Goal: Navigation & Orientation: Find specific page/section

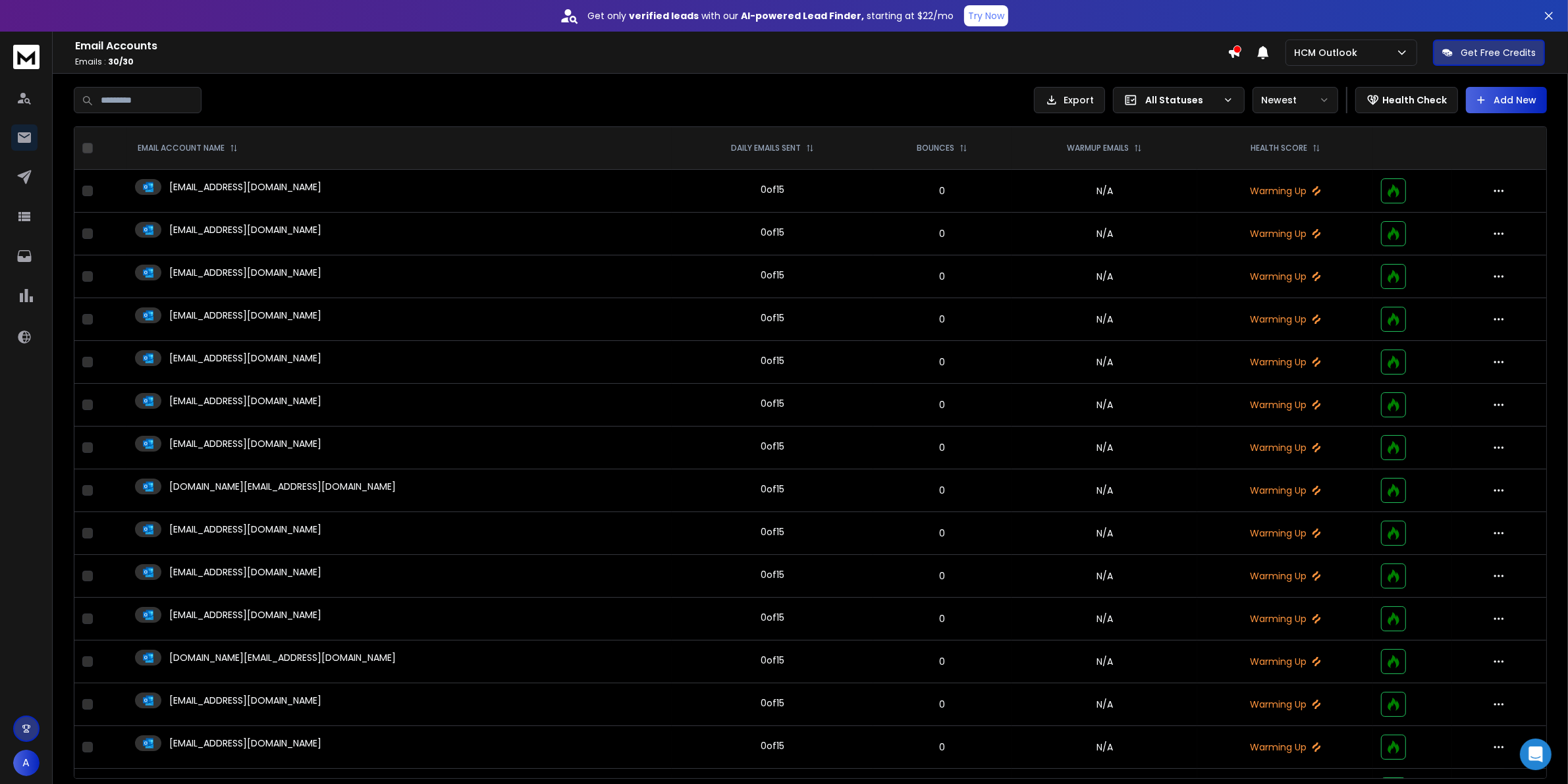
click at [676, 193] on td "0 of 15" at bounding box center [772, 186] width 201 height 35
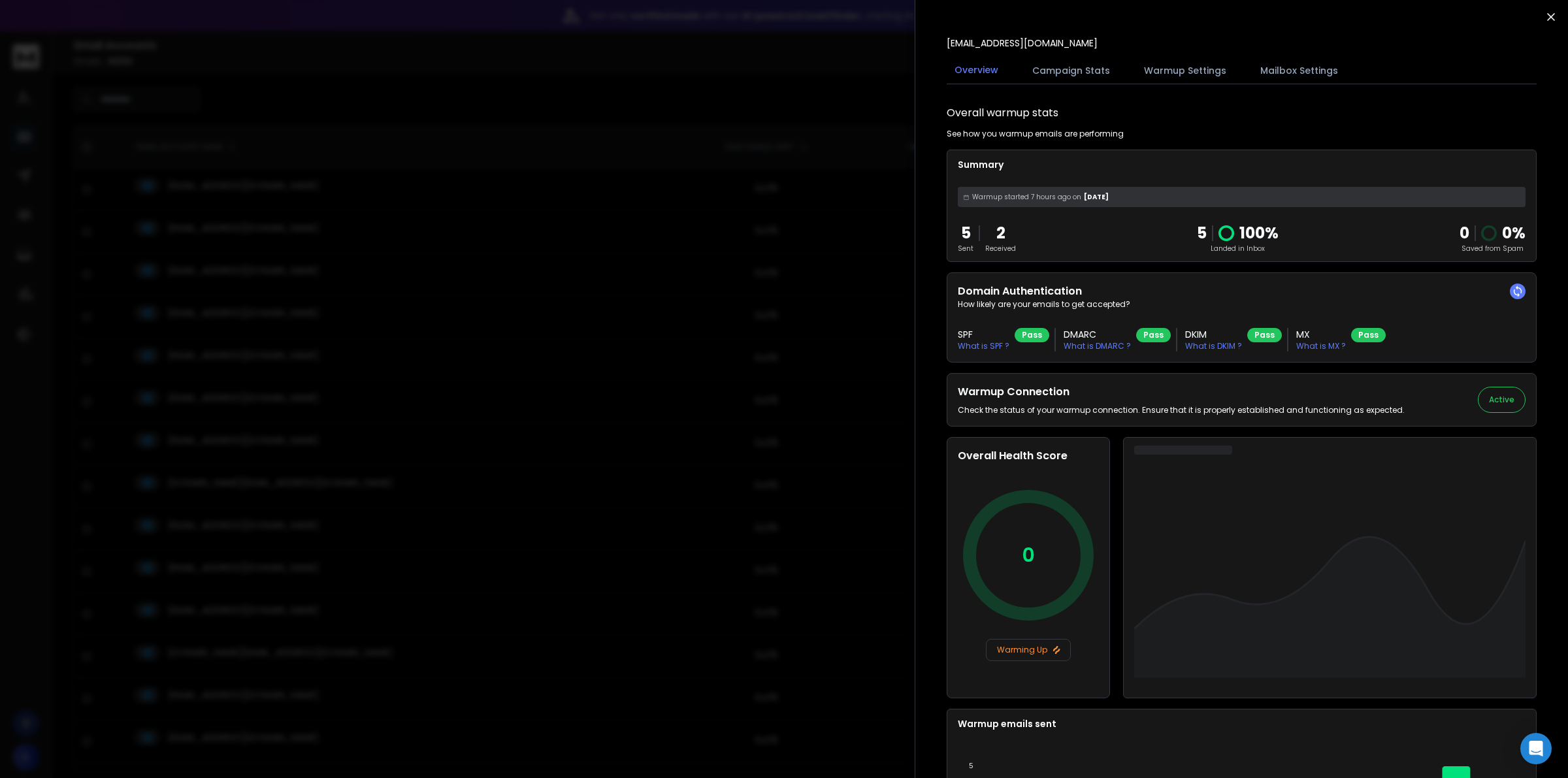
click at [1544, 20] on icon "button" at bounding box center [1550, 17] width 13 height 13
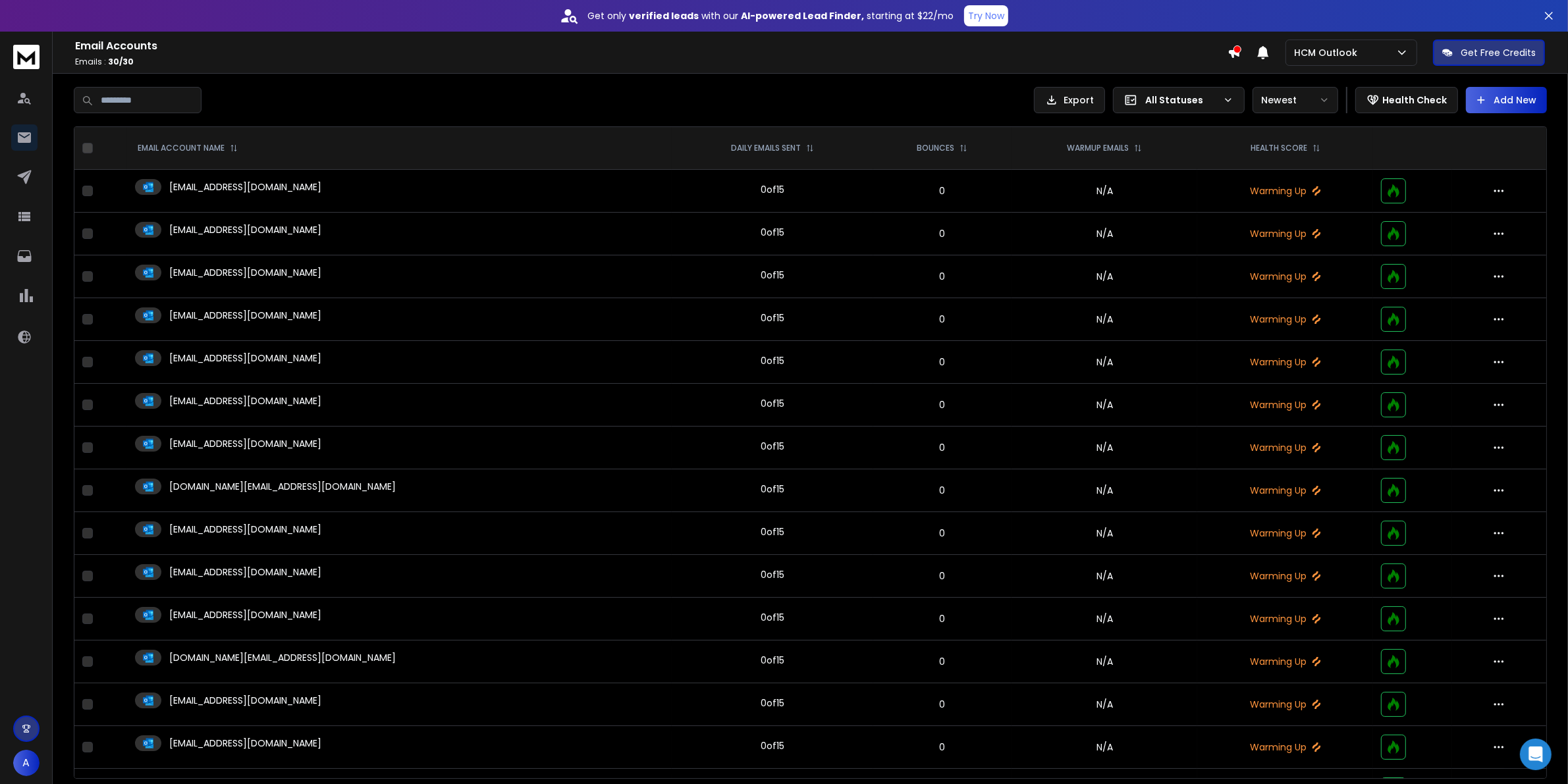
click at [718, 336] on tr "apply@ggrecruithub.com 0 of 15 0 N/A Warming Up" at bounding box center [811, 319] width 1472 height 43
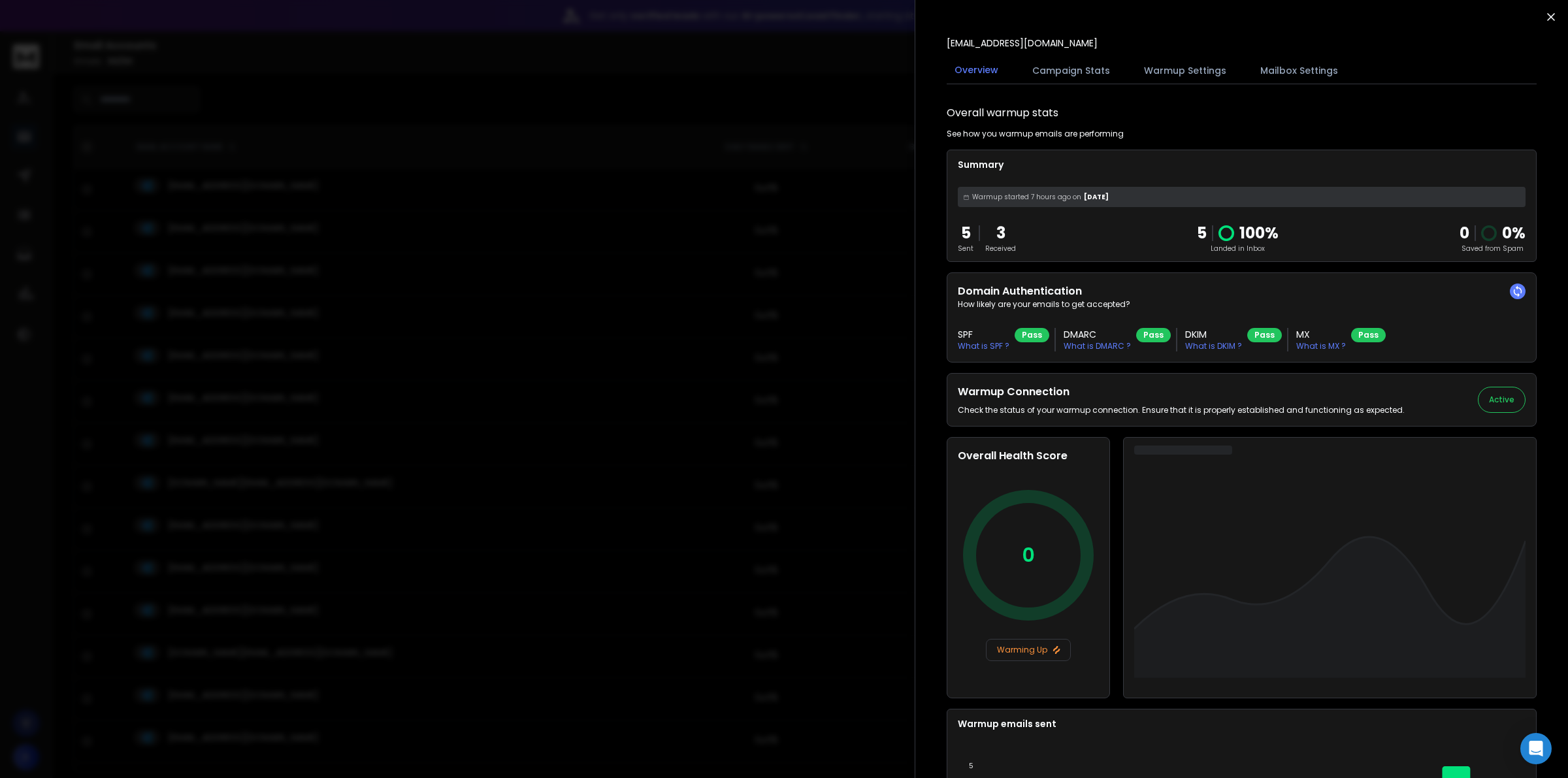
click at [1545, 17] on icon "button" at bounding box center [1550, 17] width 13 height 13
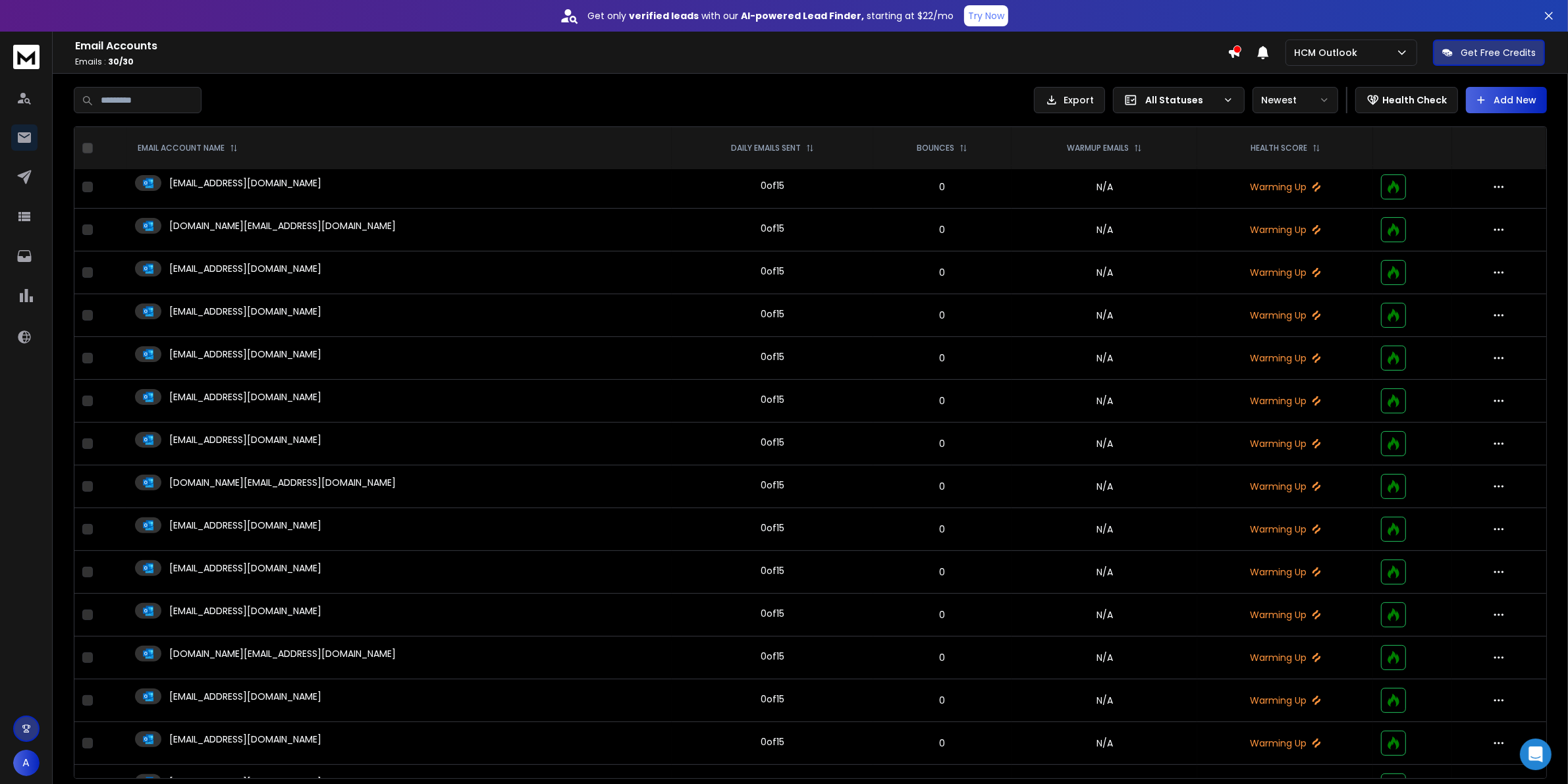
scroll to position [456, 0]
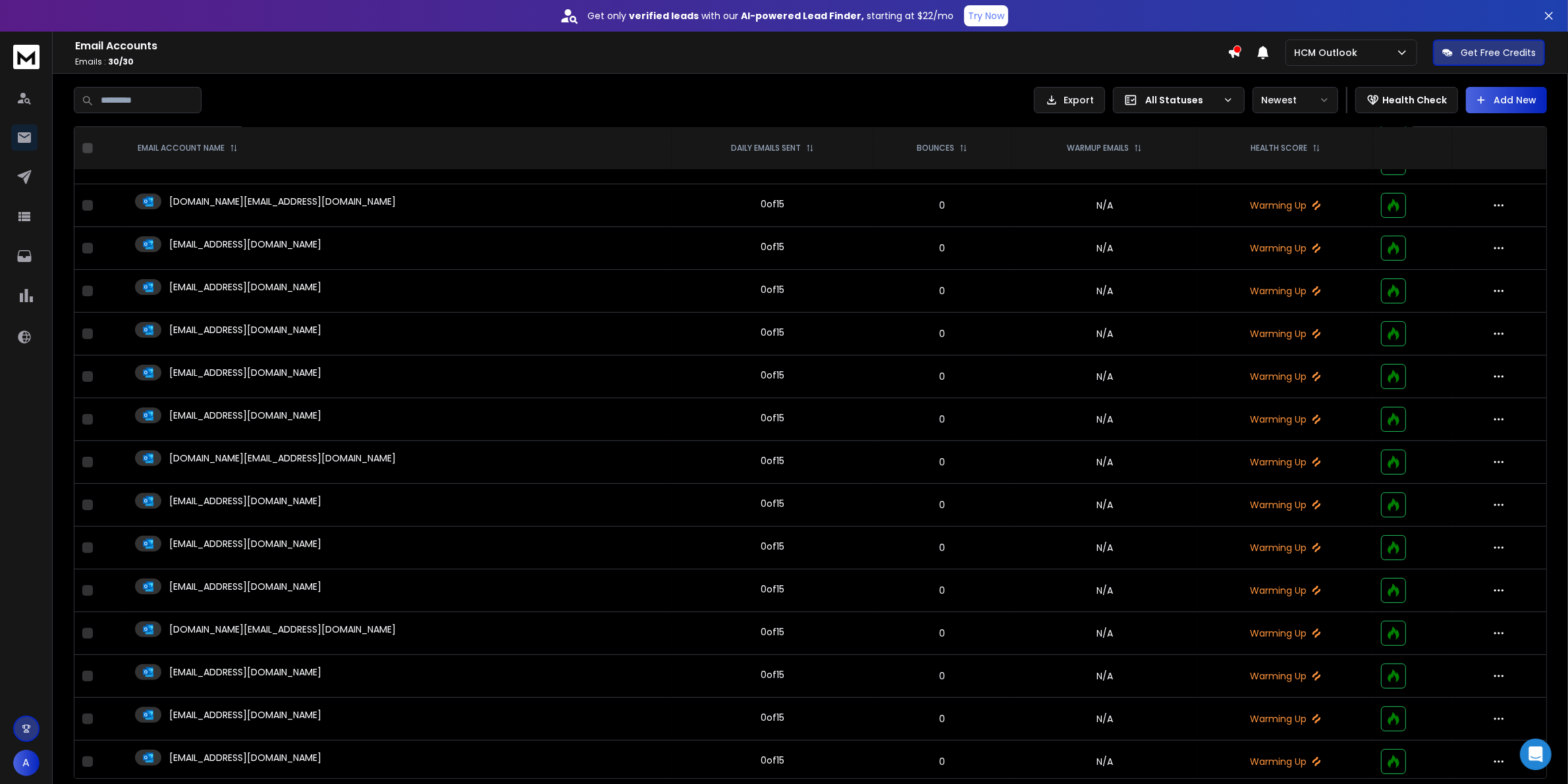
click at [739, 461] on td "0 of 15" at bounding box center [772, 458] width 201 height 35
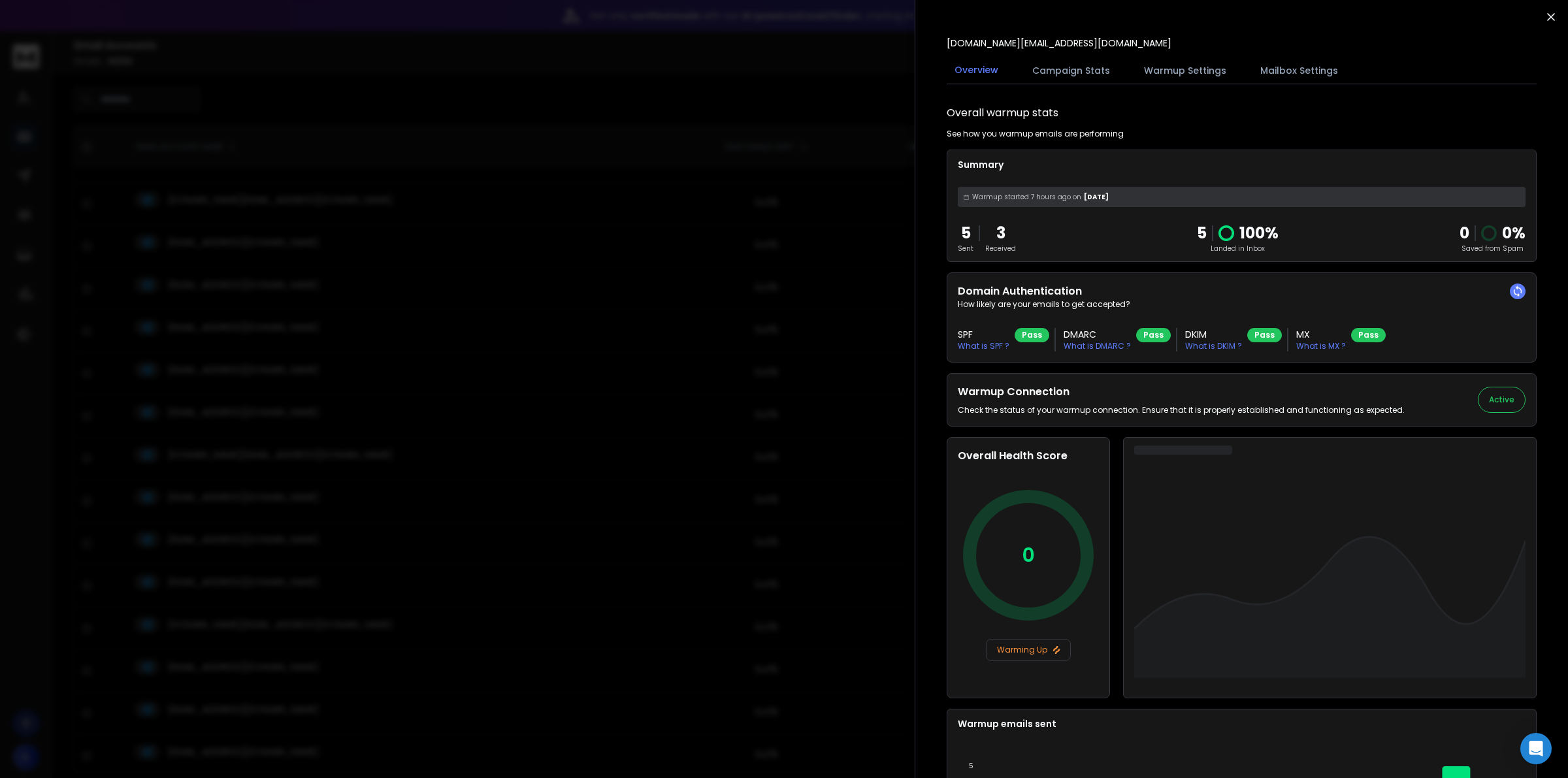
click at [1545, 16] on icon "button" at bounding box center [1550, 17] width 13 height 13
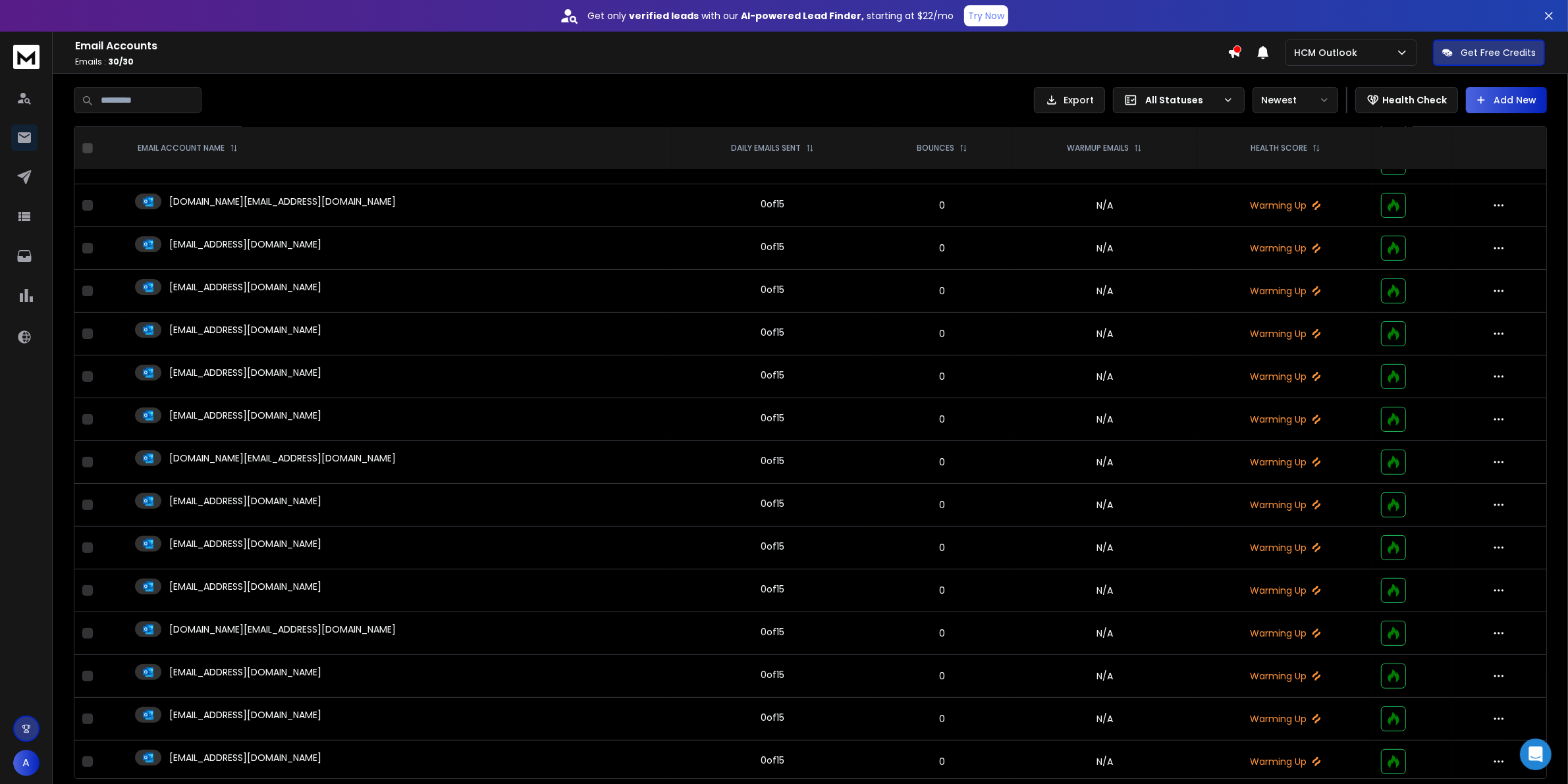
scroll to position [689, 0]
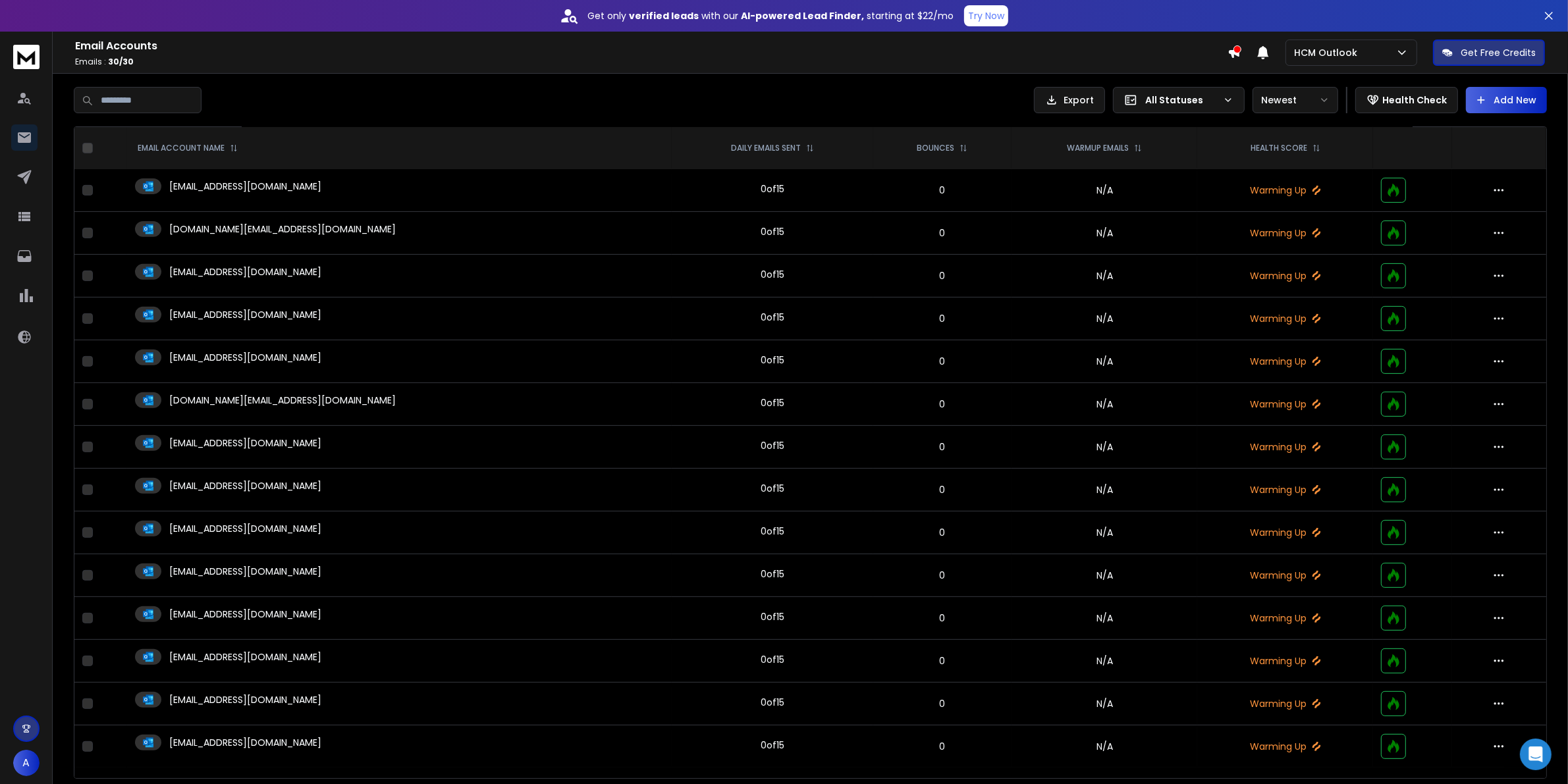
click at [761, 570] on div "0 of 15" at bounding box center [773, 574] width 24 height 13
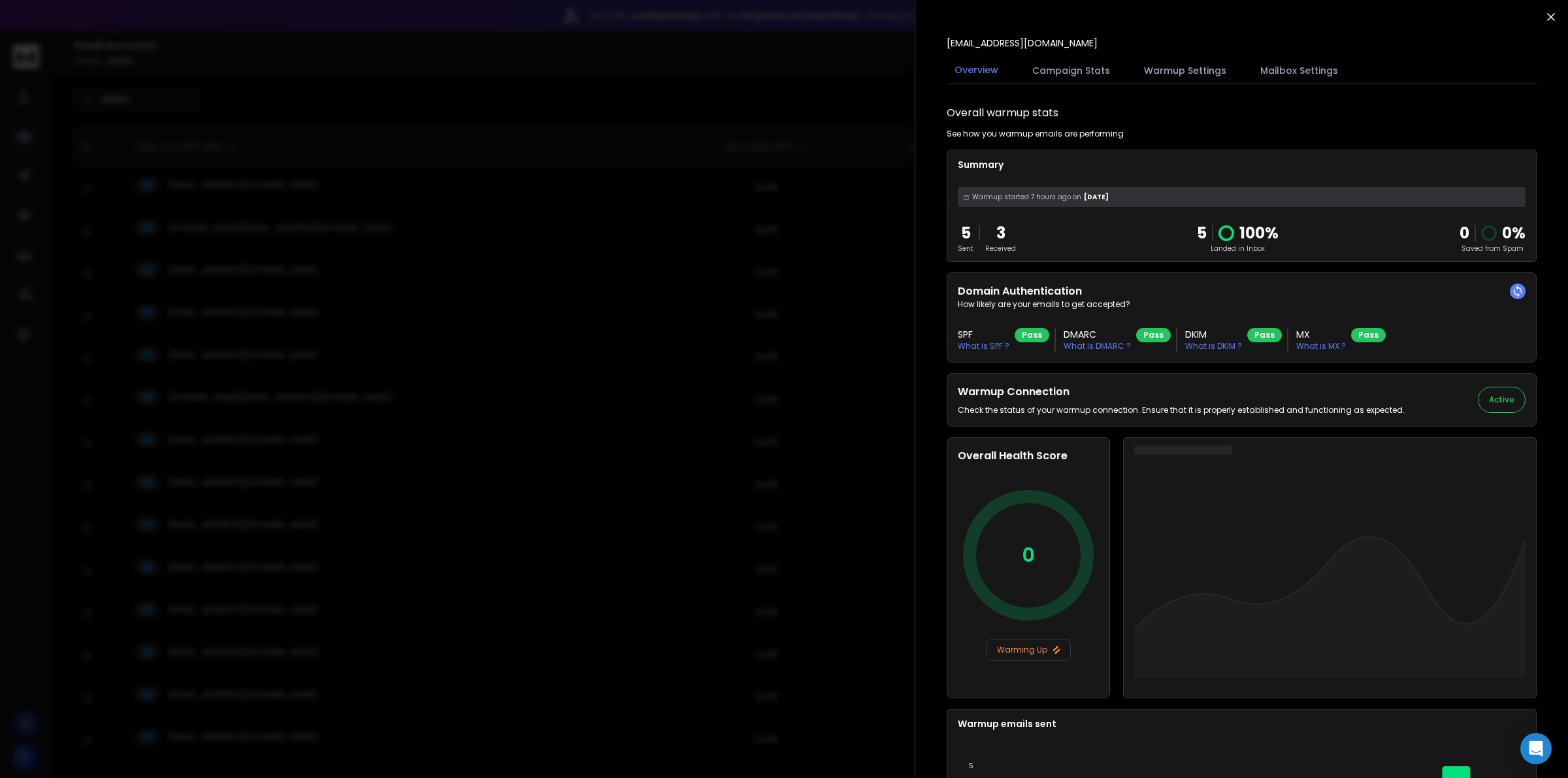
click at [1547, 16] on icon "button" at bounding box center [1550, 17] width 6 height 6
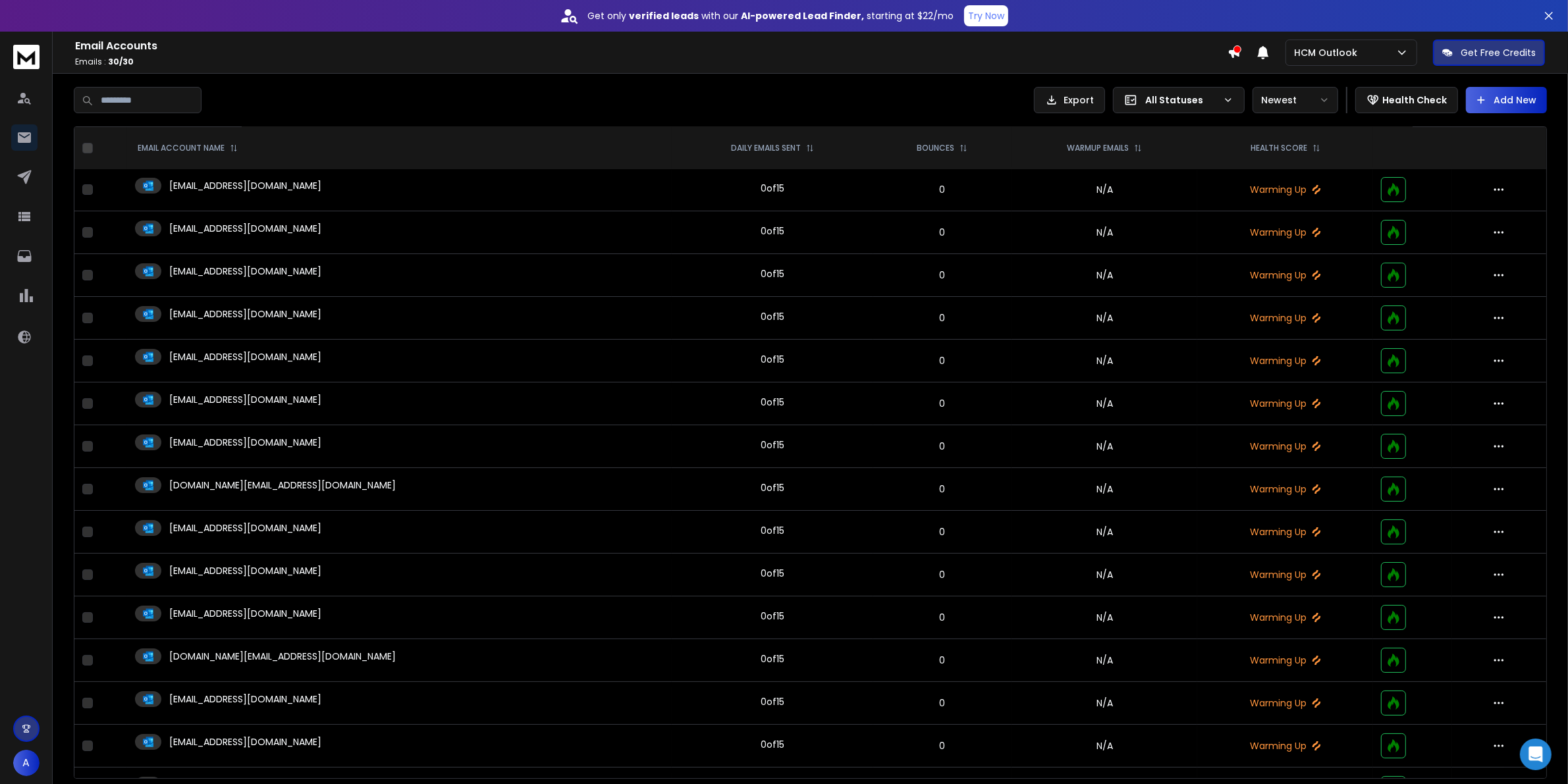
scroll to position [0, 0]
click at [496, 198] on td "[EMAIL_ADDRESS][DOMAIN_NAME]" at bounding box center [399, 190] width 545 height 43
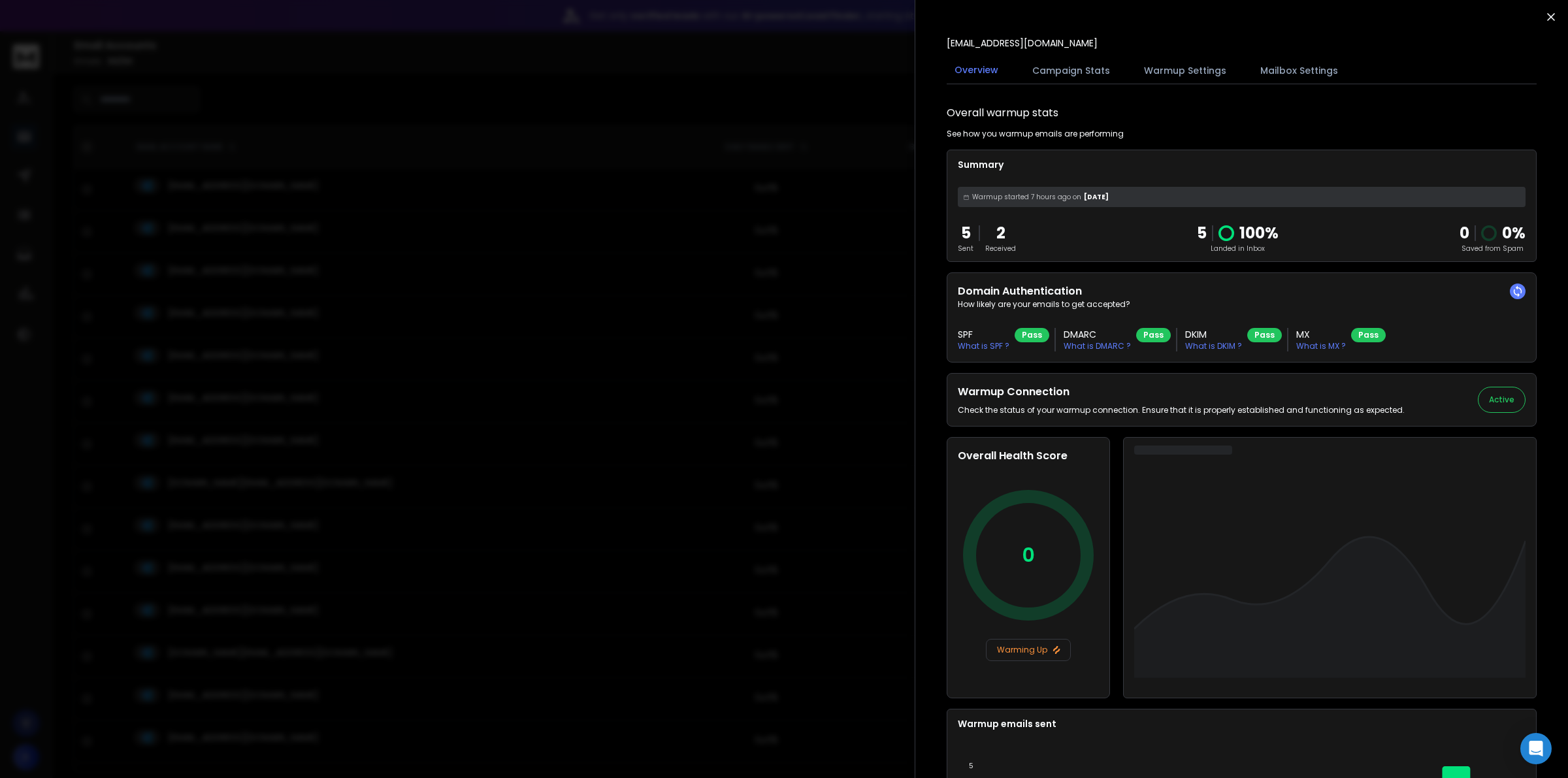
click at [1544, 15] on icon "button" at bounding box center [1550, 17] width 13 height 13
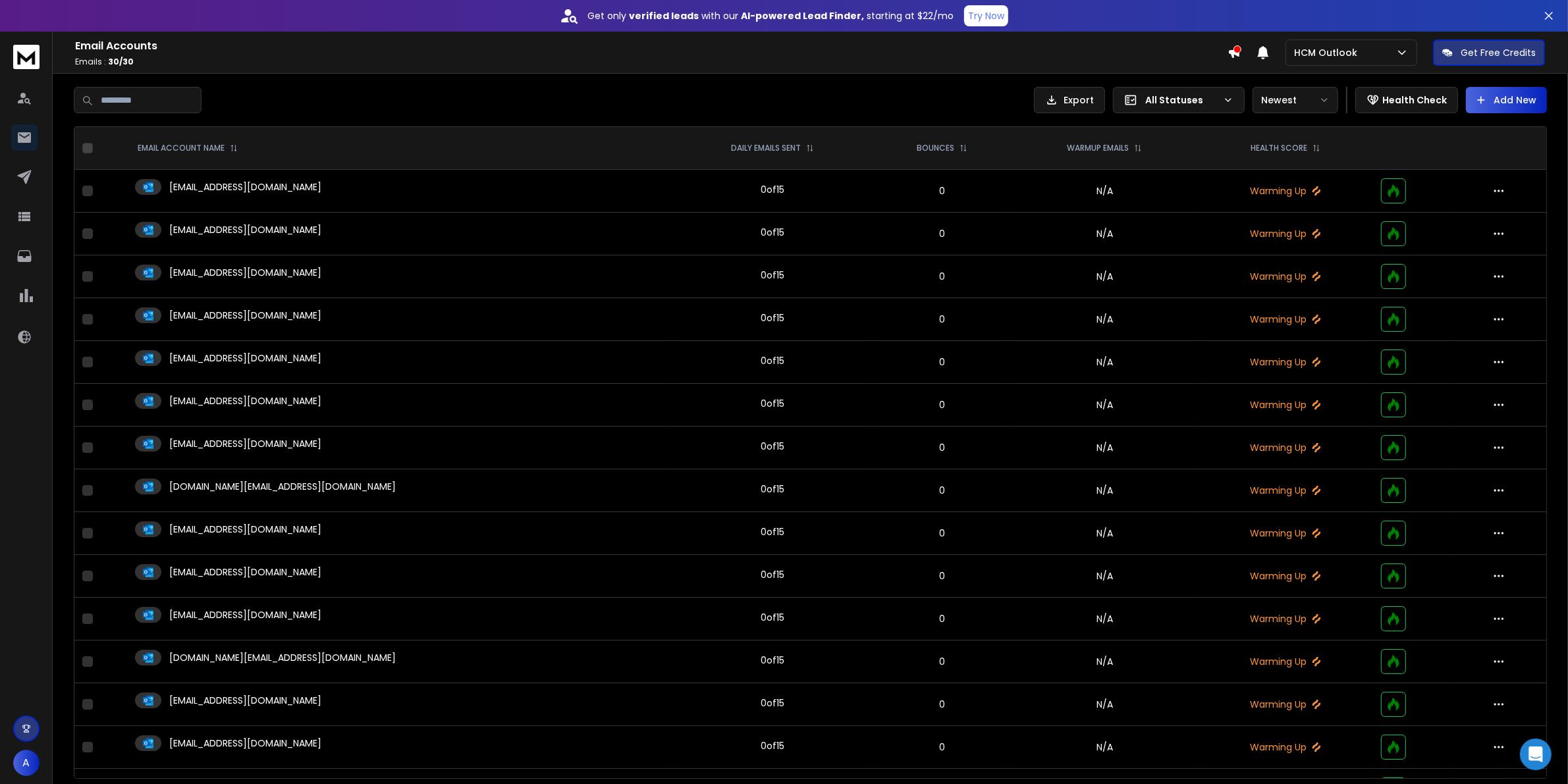
scroll to position [689, 0]
click at [614, 742] on td "[EMAIL_ADDRESS][DOMAIN_NAME]" at bounding box center [399, 746] width 545 height 43
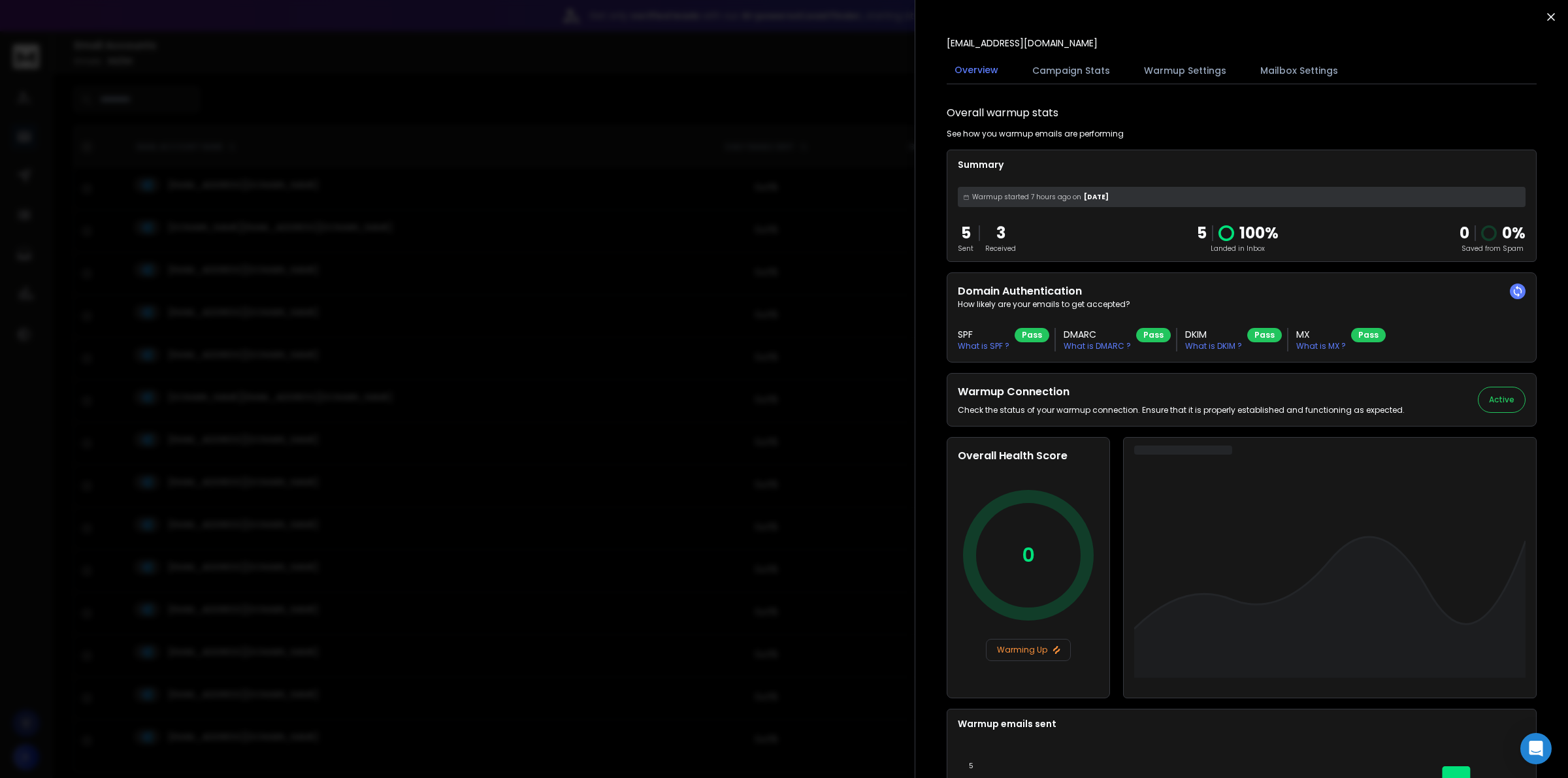
click at [1547, 18] on icon "button" at bounding box center [1550, 17] width 13 height 13
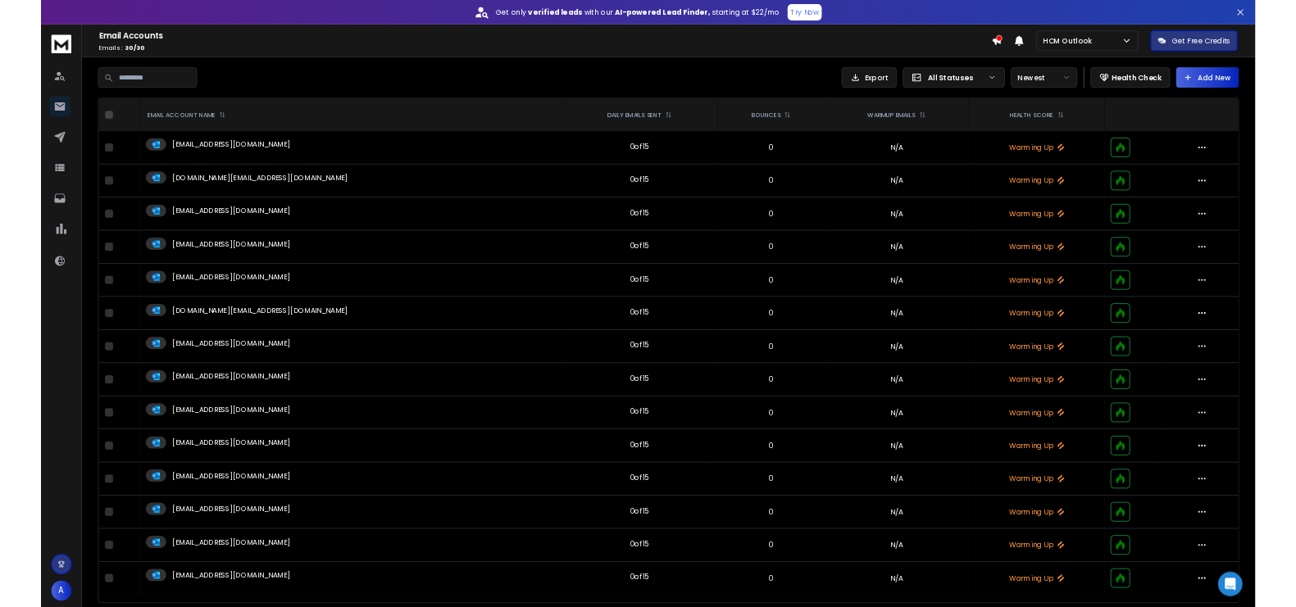
scroll to position [0, 0]
